Goal: Communication & Community: Participate in discussion

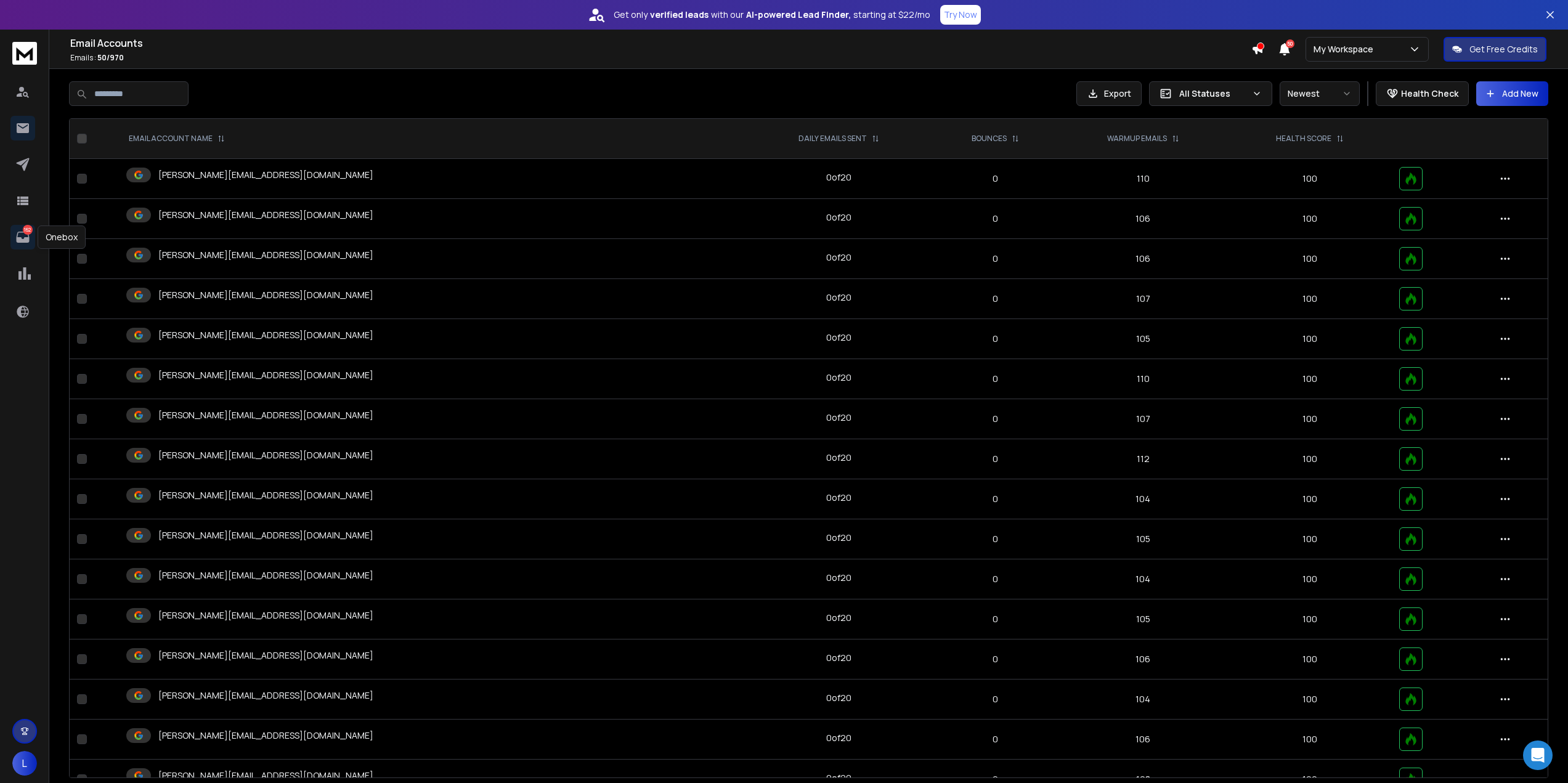
click at [23, 240] on icon at bounding box center [22, 237] width 13 height 11
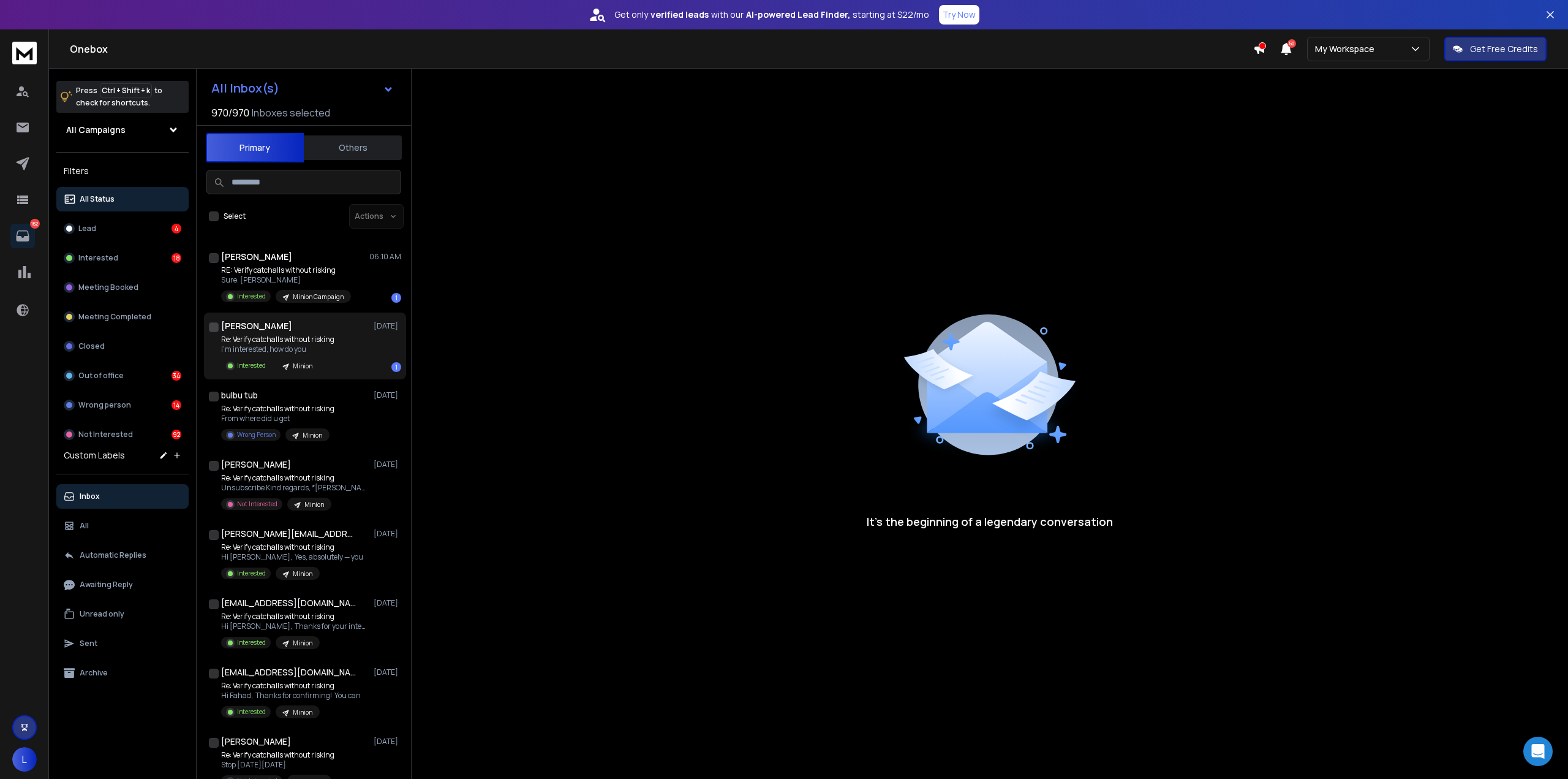
click at [325, 346] on p "I'm interested, how do you" at bounding box center [277, 349] width 114 height 10
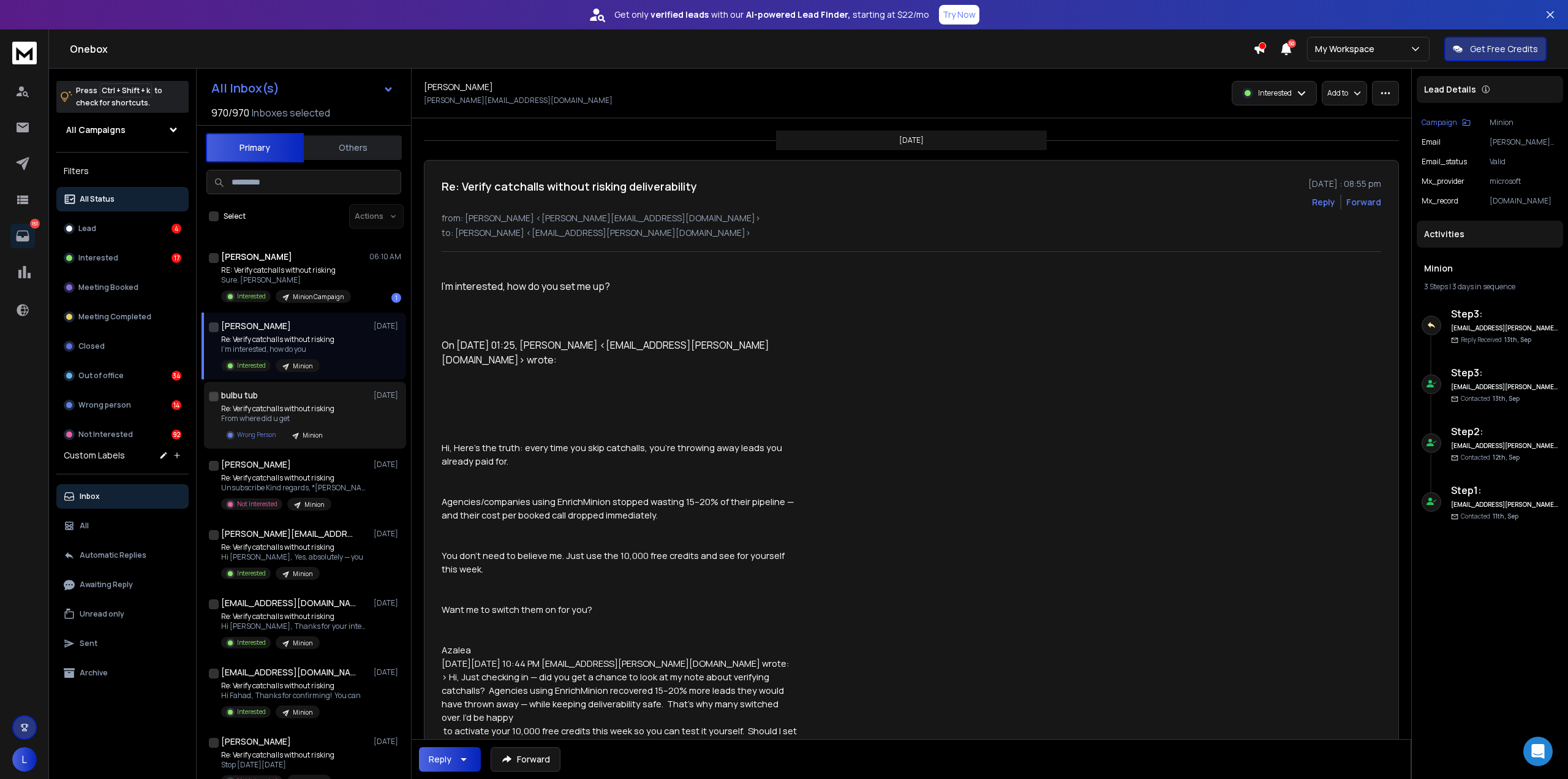
click at [368, 404] on div "Re: Verify catchalls without risking From where did u get Wrong Person Minion" at bounding box center [311, 423] width 180 height 38
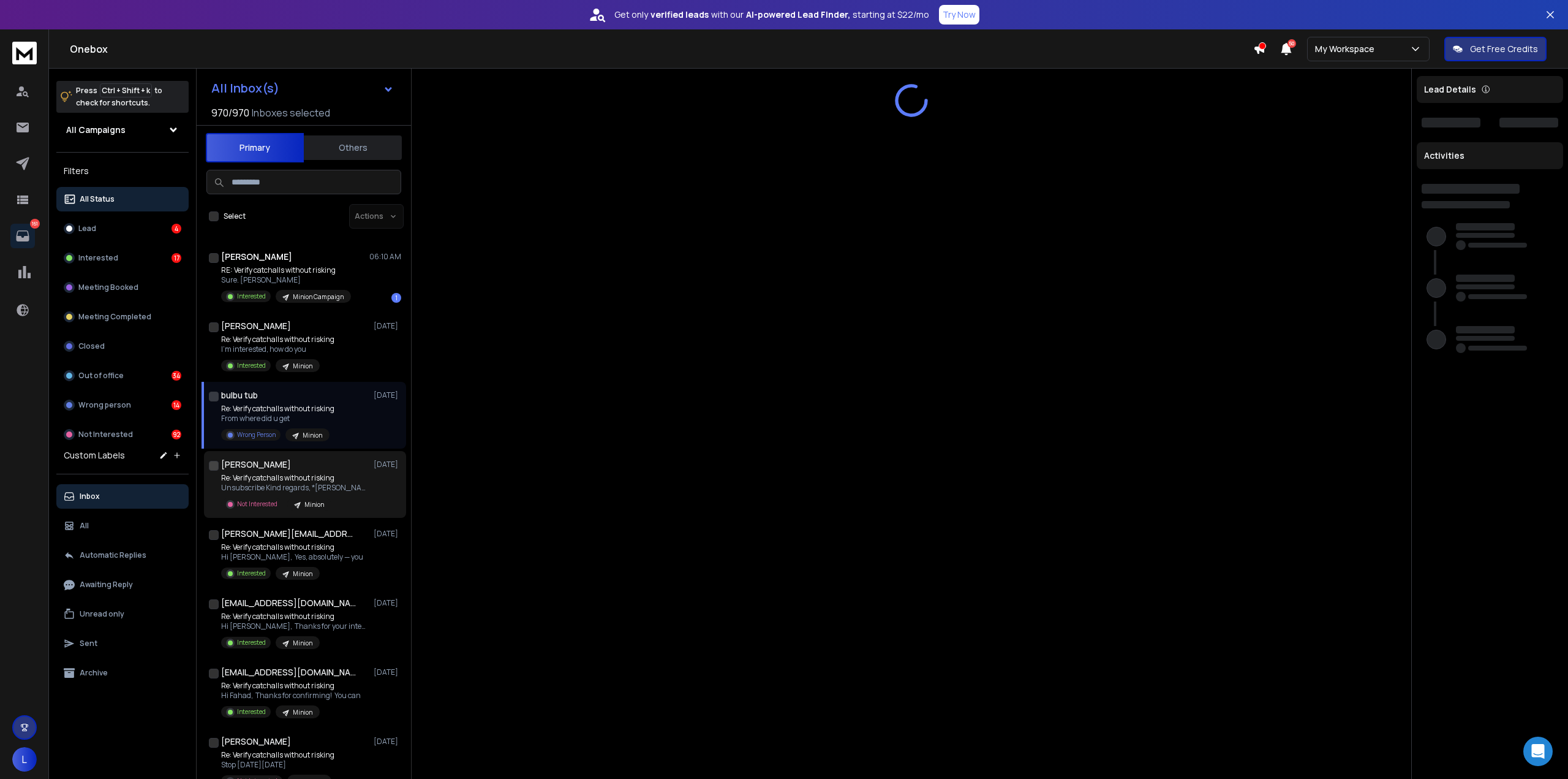
click at [367, 481] on div "Re: Verify catchalls without risking Unsubscribe Kind regards, *[PERSON_NAME] d…" at bounding box center [311, 492] width 180 height 38
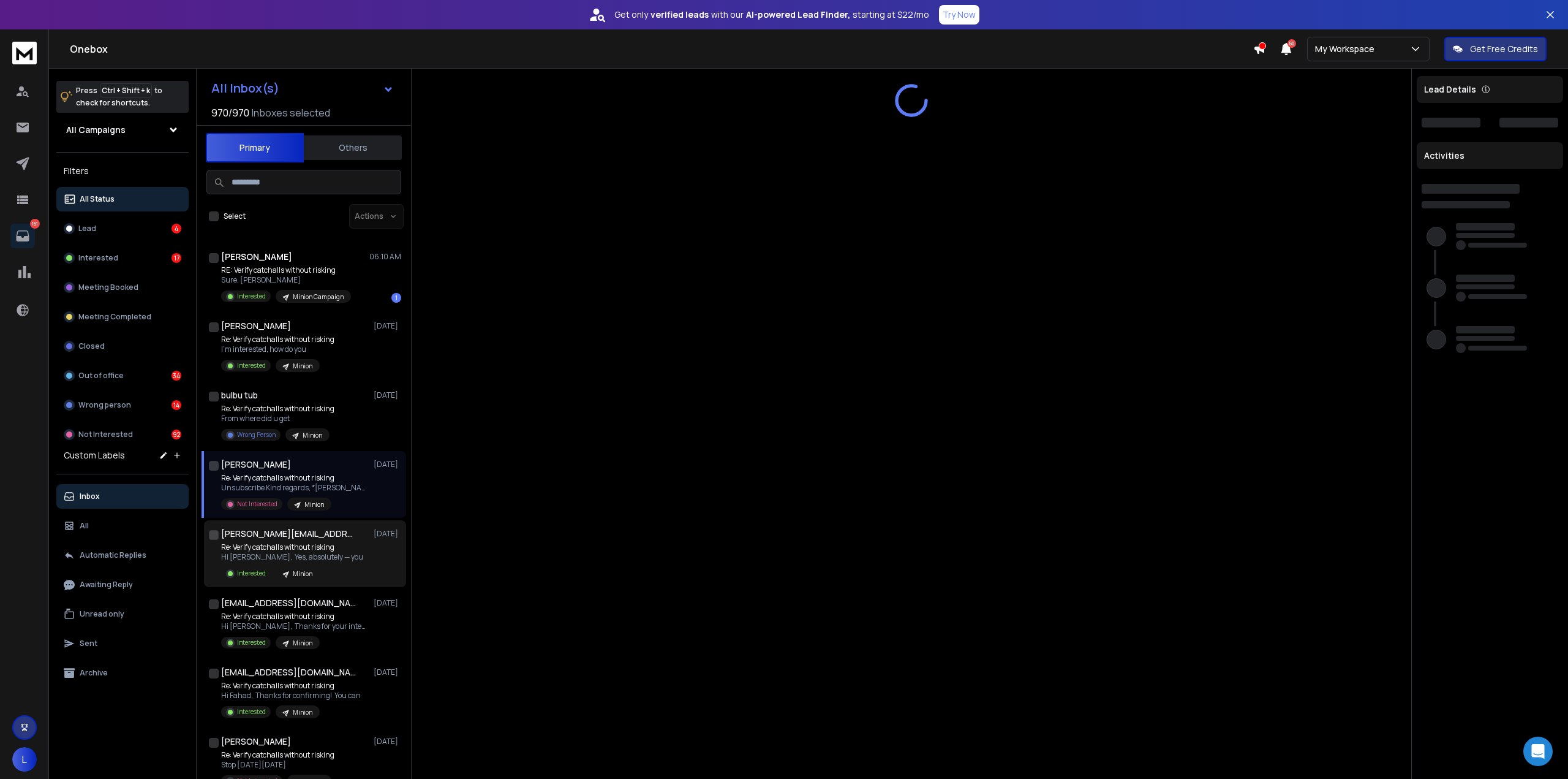
click at [359, 556] on div "Re: Verify catchalls without risking Hi [PERSON_NAME], Yes, absolutely — you In…" at bounding box center [311, 561] width 180 height 38
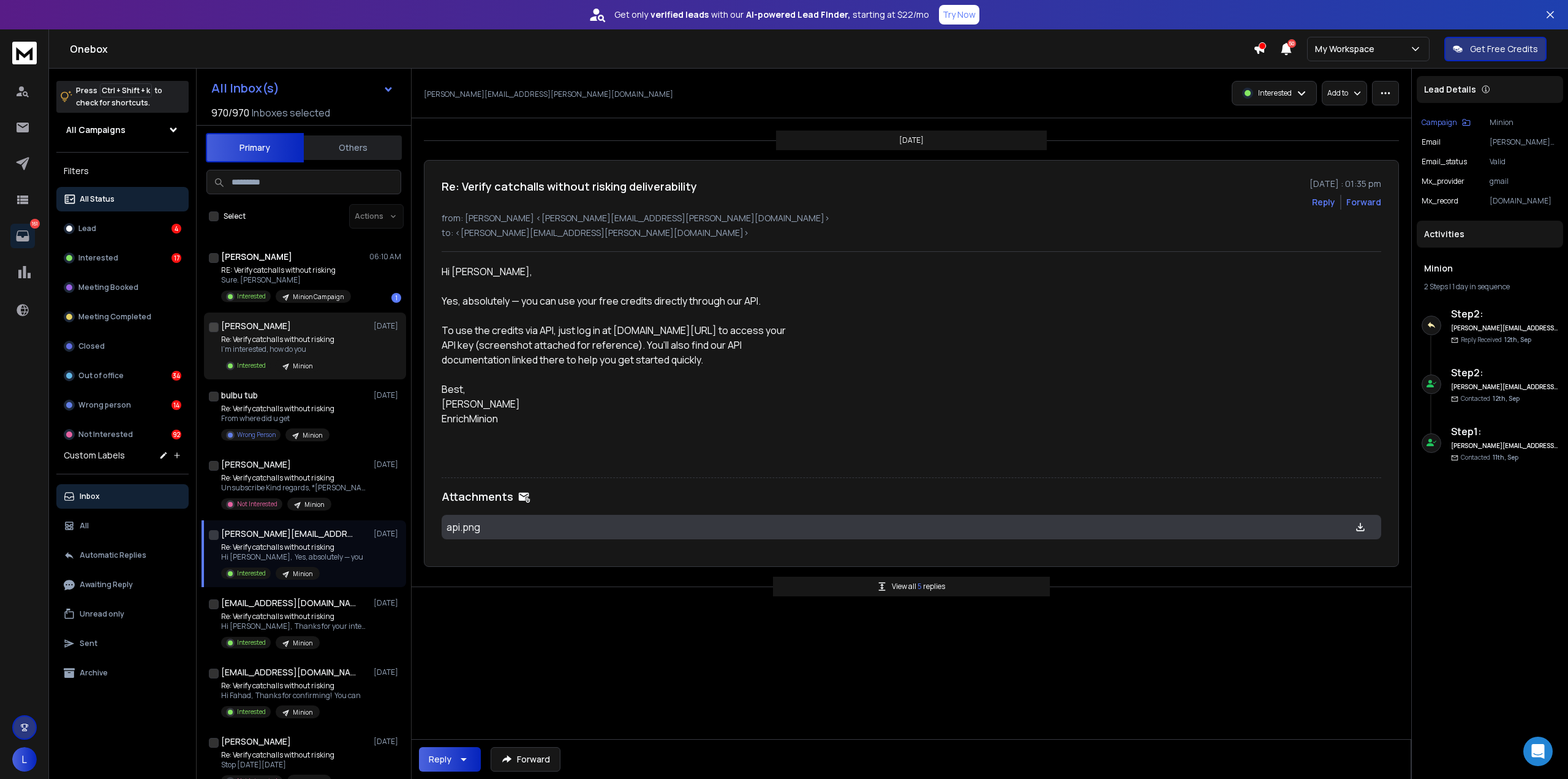
click at [337, 353] on div "Re: Verify catchalls without risking I'm interested, how do you Interested Mini…" at bounding box center [311, 353] width 180 height 38
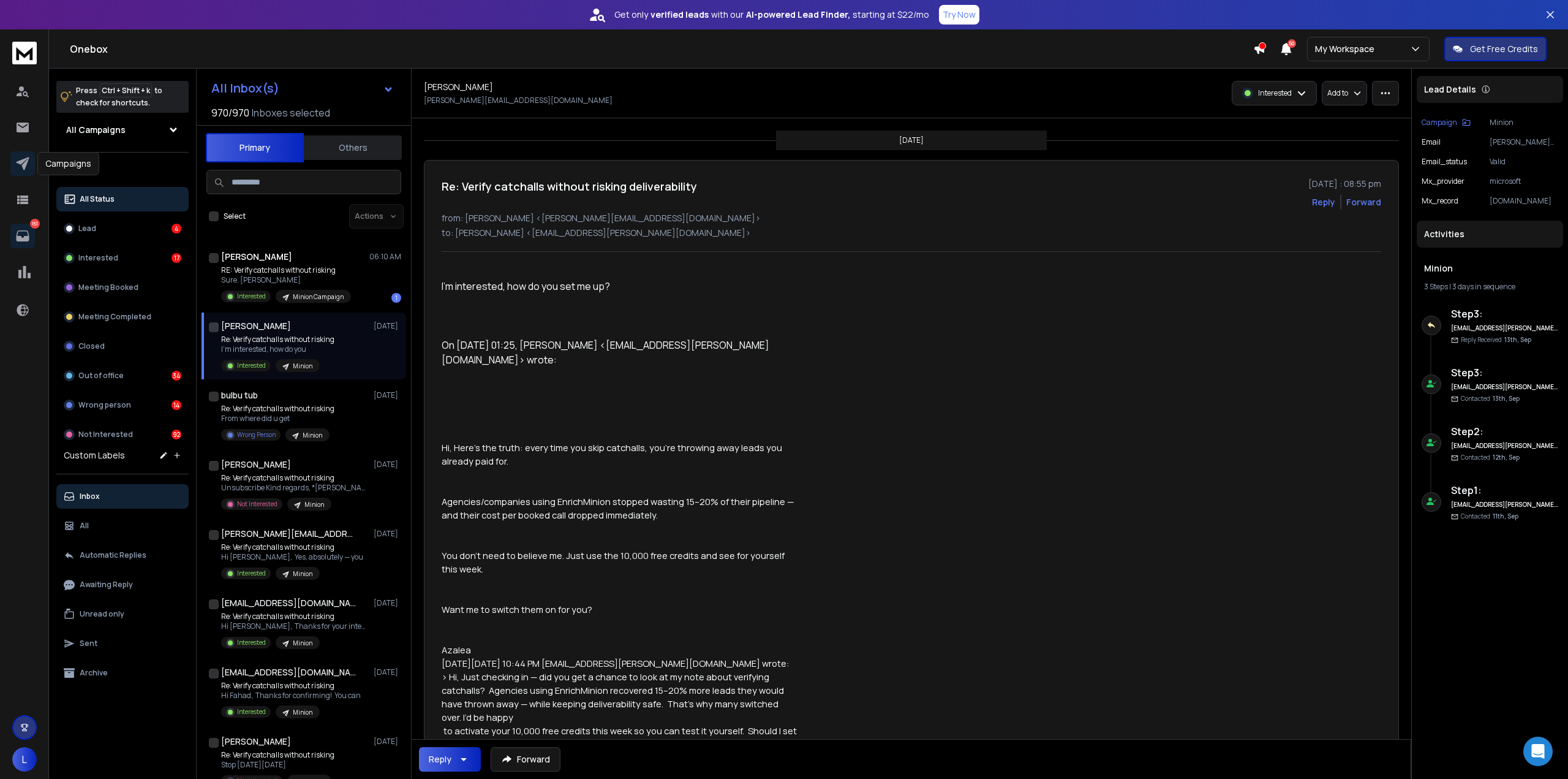
click at [18, 167] on icon at bounding box center [22, 163] width 15 height 15
